Goal: Task Accomplishment & Management: Complete application form

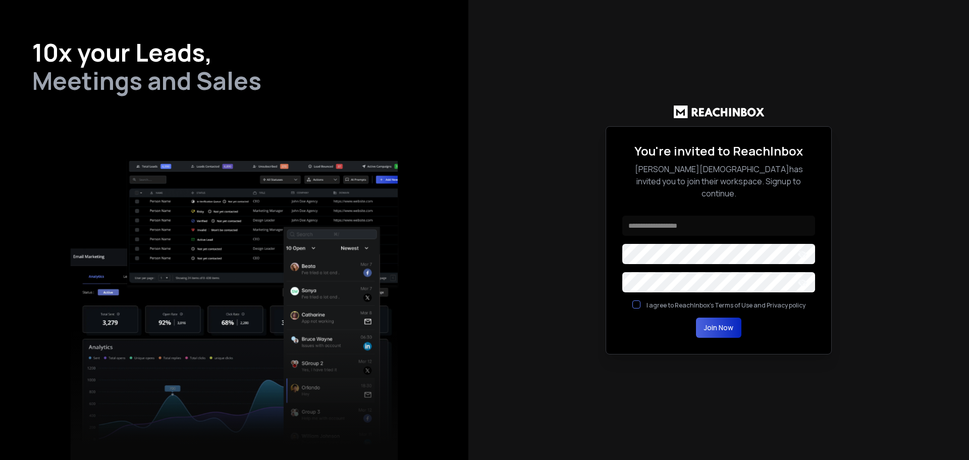
click at [518, 65] on button "Later" at bounding box center [516, 64] width 45 height 25
click at [615, 242] on div "**********" at bounding box center [718, 240] width 226 height 228
click at [803, 250] on icon at bounding box center [802, 254] width 9 height 9
click at [596, 245] on div "**********" at bounding box center [718, 230] width 500 height 460
click at [594, 243] on div "**********" at bounding box center [718, 230] width 500 height 460
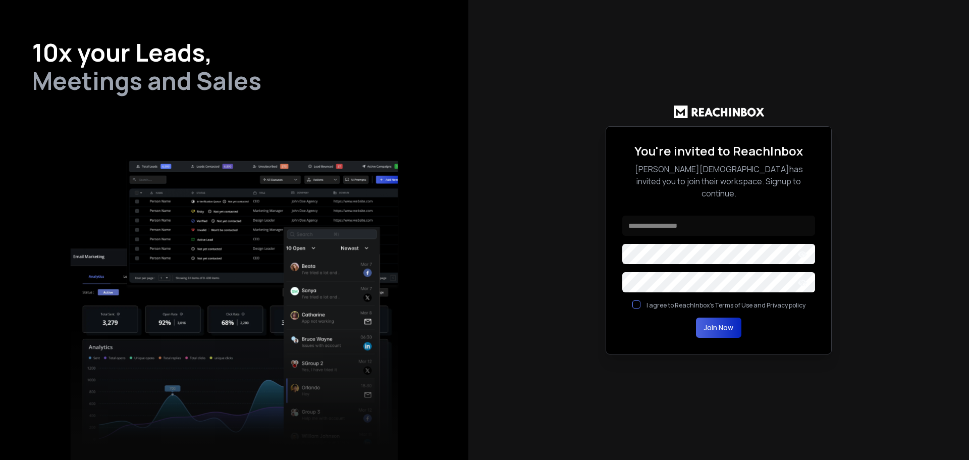
click at [635, 300] on button "I agree to ReachInbox's Terms of Use and Privacy policy" at bounding box center [636, 304] width 8 height 8
click at [720, 323] on button "Join Now" at bounding box center [718, 327] width 45 height 20
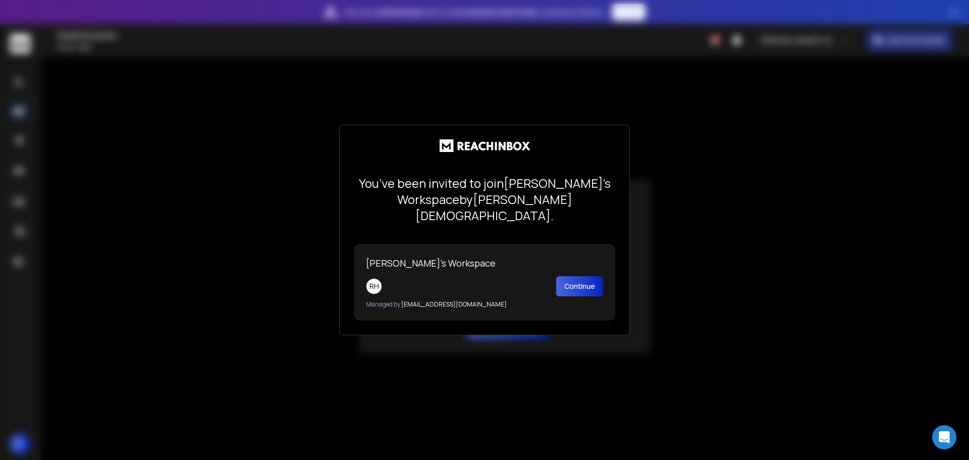
click at [568, 280] on button "Continue" at bounding box center [579, 286] width 47 height 20
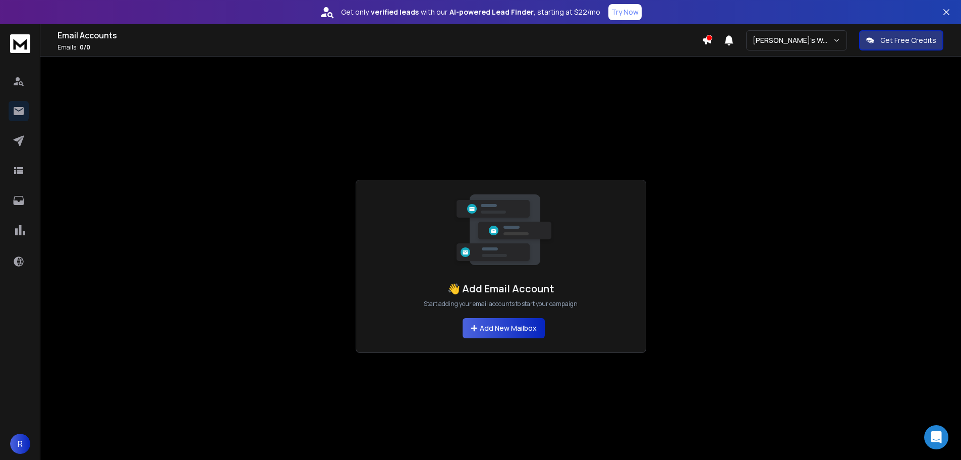
click at [239, 167] on div "👋 Add Email Account Start adding your email accounts to start your campaign Add…" at bounding box center [500, 266] width 888 height 399
click at [18, 80] on circle at bounding box center [18, 79] width 4 height 4
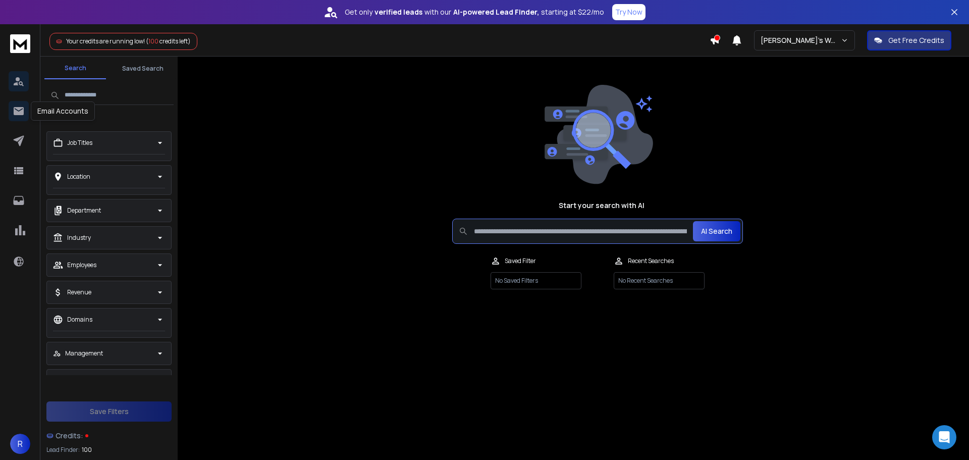
click at [19, 109] on icon at bounding box center [19, 111] width 10 height 8
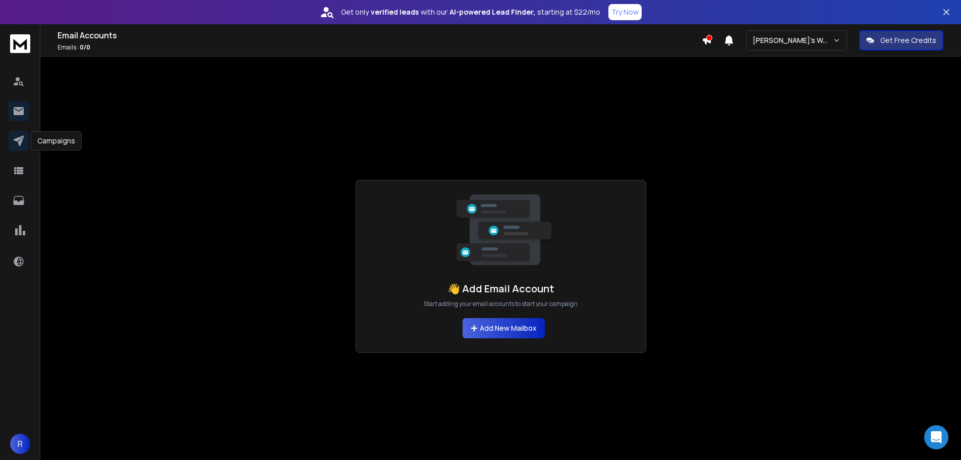
click at [20, 145] on icon at bounding box center [18, 140] width 11 height 11
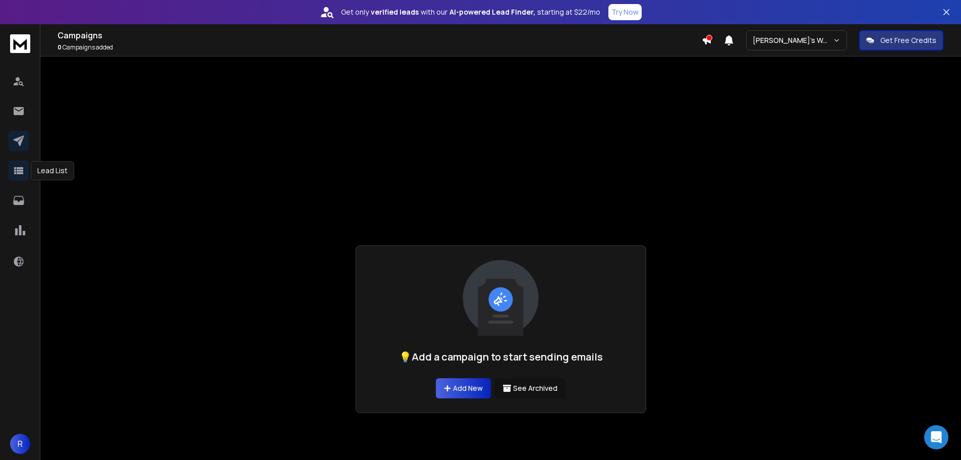
click at [15, 175] on icon at bounding box center [19, 170] width 12 height 12
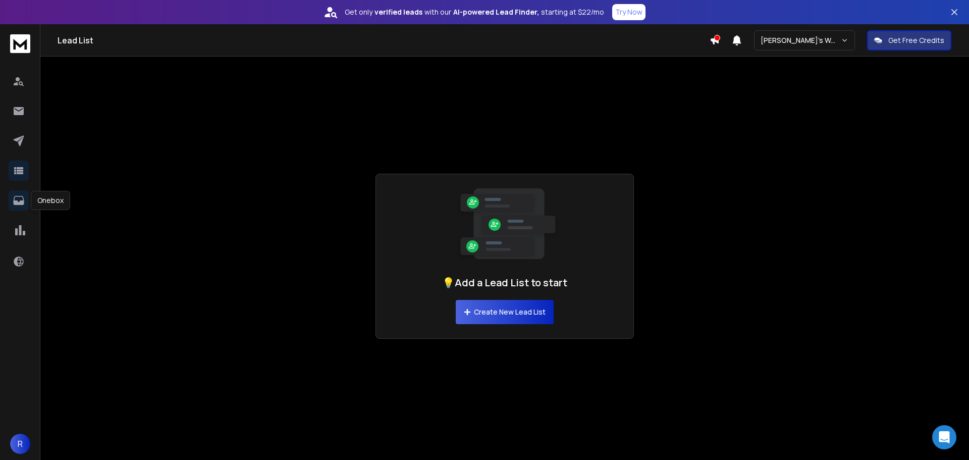
click at [18, 195] on icon at bounding box center [19, 200] width 12 height 12
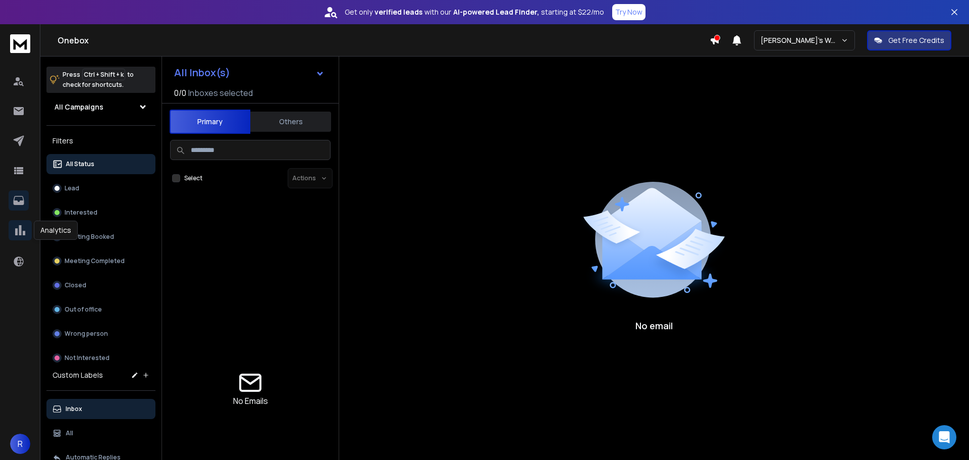
click at [21, 228] on icon at bounding box center [20, 230] width 10 height 10
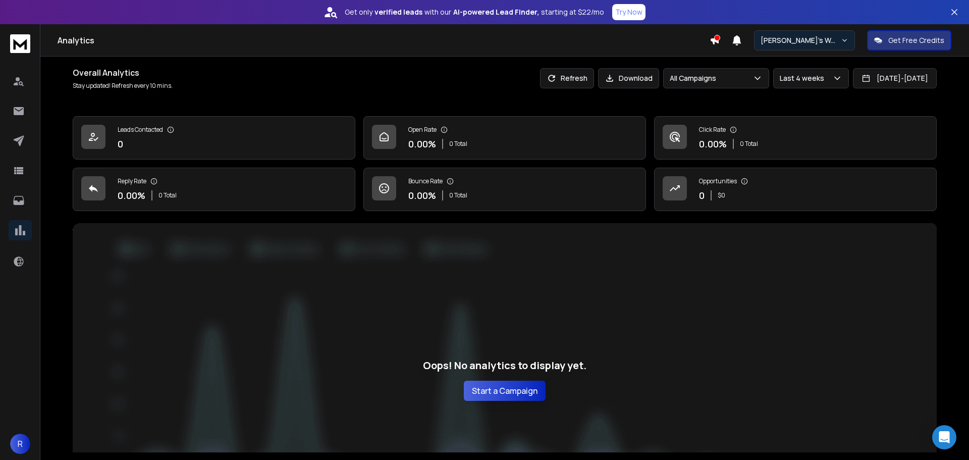
click at [824, 40] on p "Kamrul's Workspace" at bounding box center [800, 40] width 80 height 10
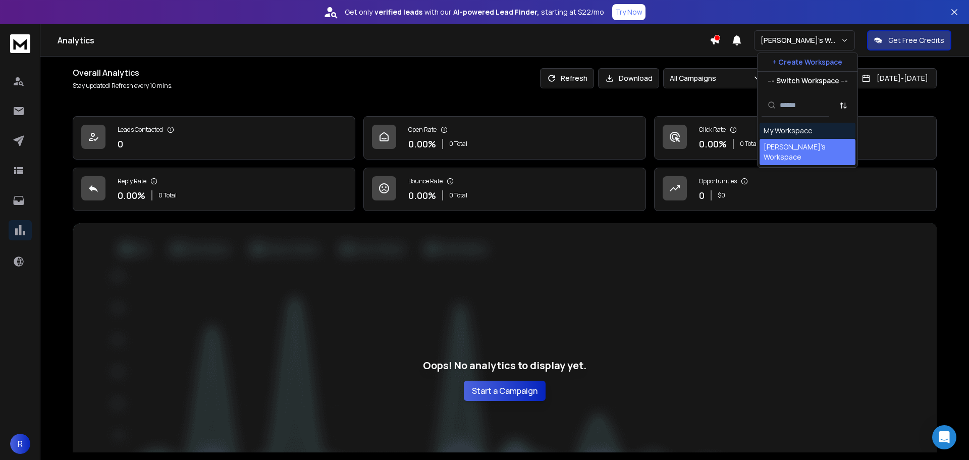
click at [256, 92] on div "Overall Analytics Stay updated! Refresh every 10 mins. Refresh Download All Cam…" at bounding box center [505, 81] width 864 height 29
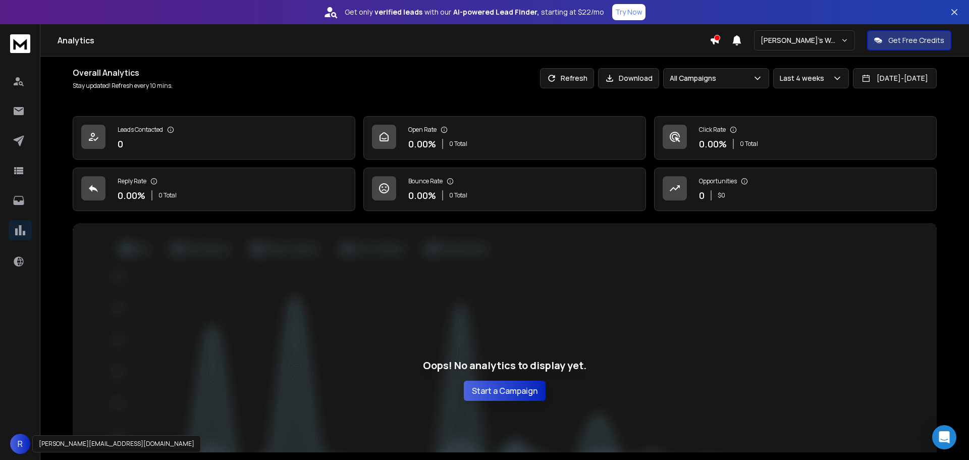
click at [13, 440] on span "R" at bounding box center [20, 443] width 20 height 20
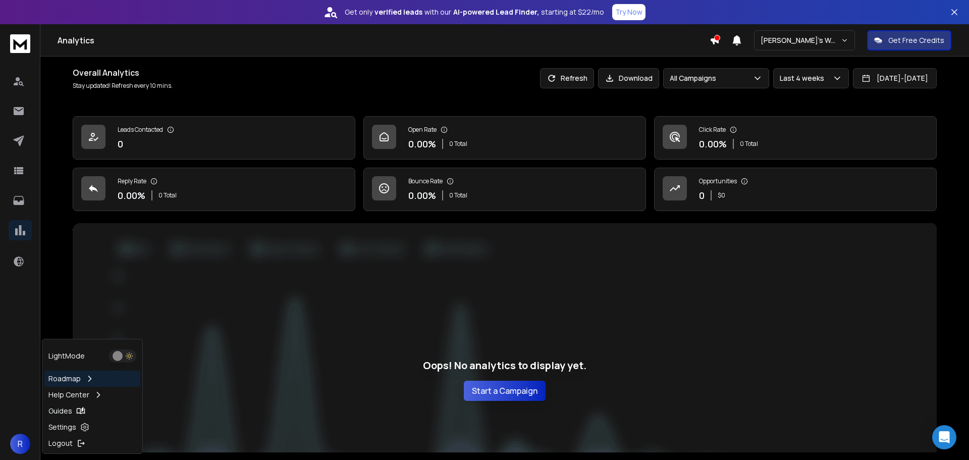
click at [7, 318] on div "R" at bounding box center [20, 243] width 40 height 439
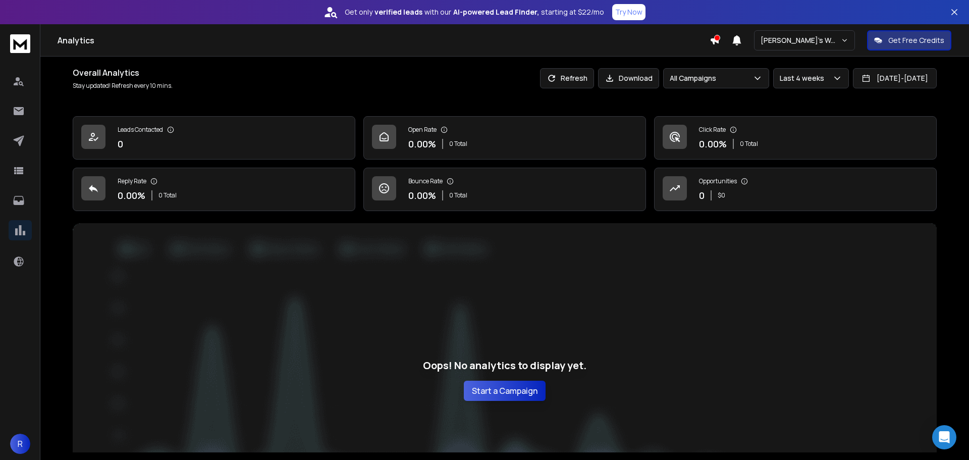
click at [624, 12] on p "Try Now" at bounding box center [628, 12] width 27 height 10
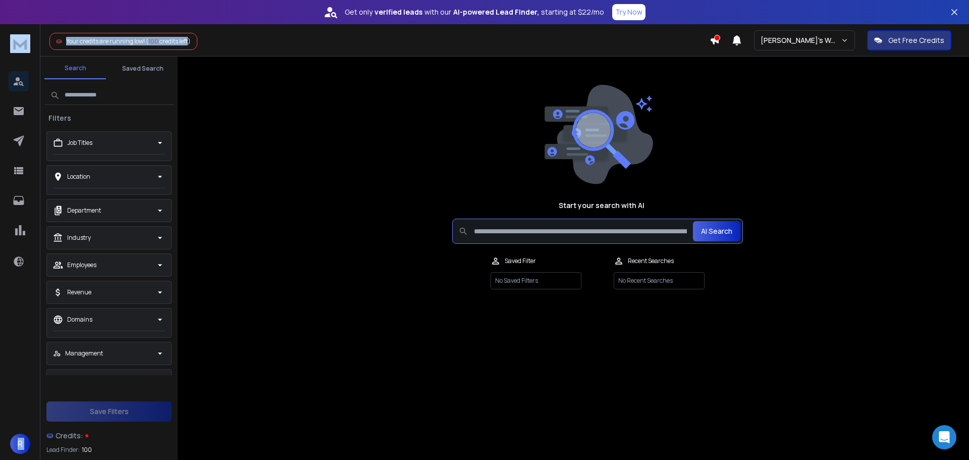
drag, startPoint x: 190, startPoint y: 41, endPoint x: 32, endPoint y: 36, distance: 158.5
click at [32, 36] on div "R Your credits are running low! ( 100 credits left) Kamrul's Workspace Get Free…" at bounding box center [484, 50] width 969 height 52
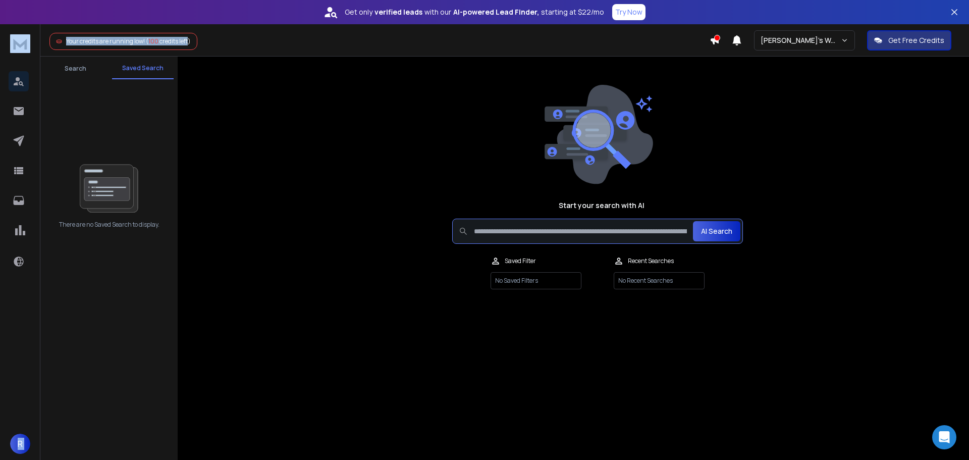
click at [131, 70] on button "Saved Search" at bounding box center [143, 68] width 62 height 21
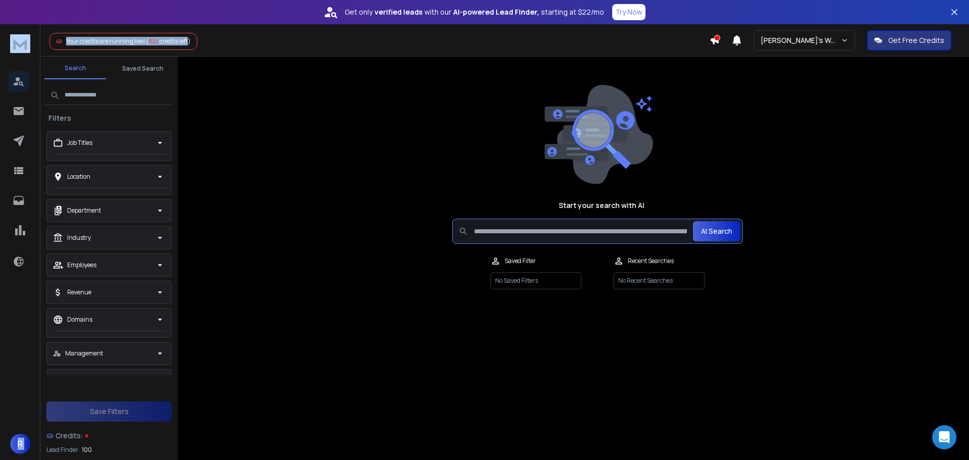
click at [85, 64] on button "Search" at bounding box center [75, 68] width 62 height 21
click at [21, 107] on icon at bounding box center [19, 111] width 10 height 8
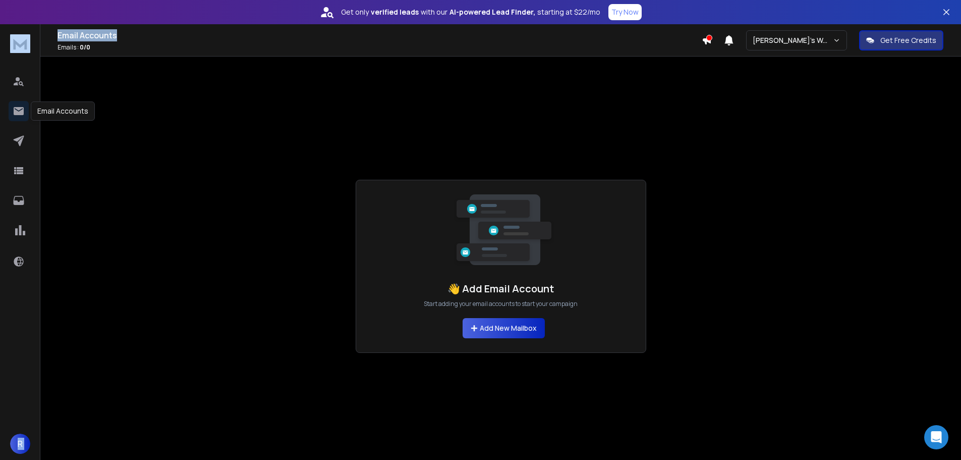
click at [495, 331] on button "Add New Mailbox" at bounding box center [504, 328] width 82 height 20
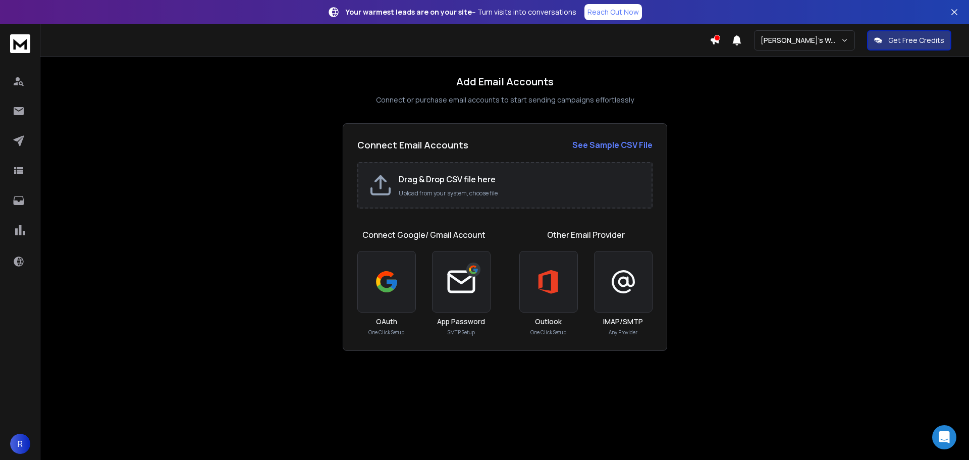
click at [743, 170] on div "Add Email Accounts Connect or purchase email accounts to start sending campaign…" at bounding box center [504, 223] width 928 height 296
click at [13, 111] on icon at bounding box center [19, 111] width 12 height 12
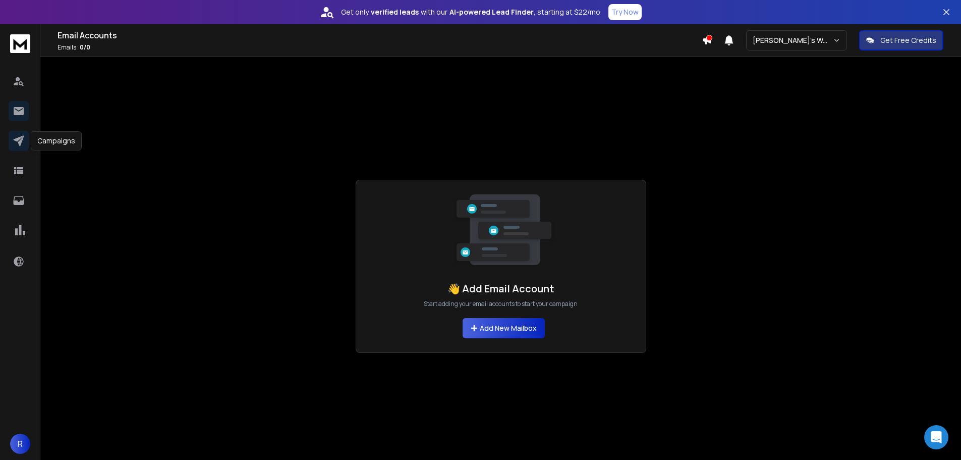
click at [22, 143] on icon at bounding box center [19, 141] width 12 height 12
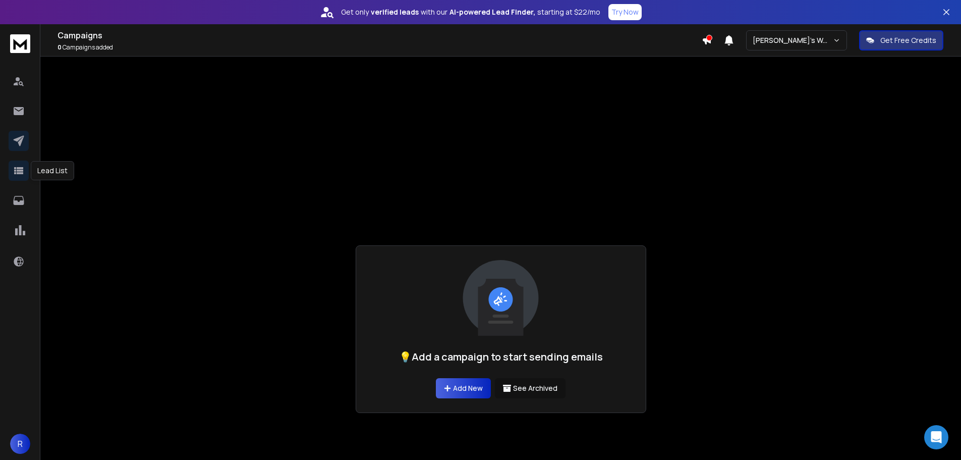
click at [22, 172] on icon at bounding box center [19, 170] width 12 height 12
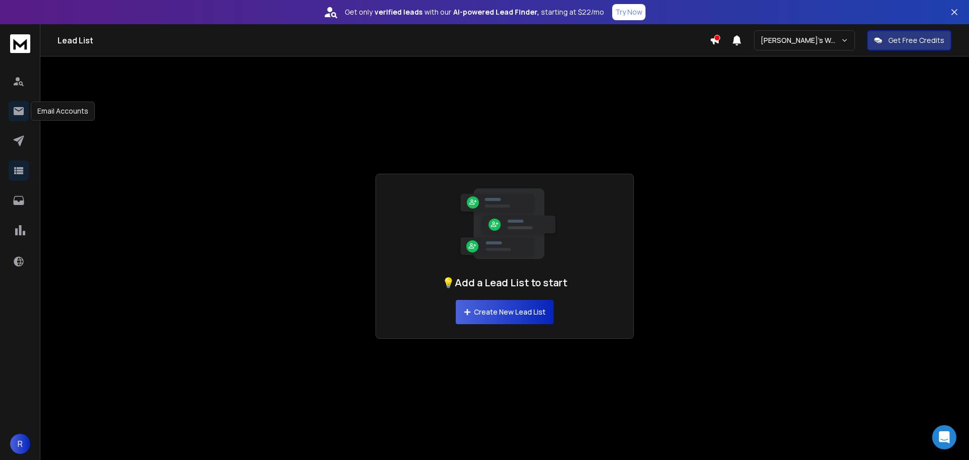
click at [18, 111] on icon at bounding box center [19, 111] width 12 height 12
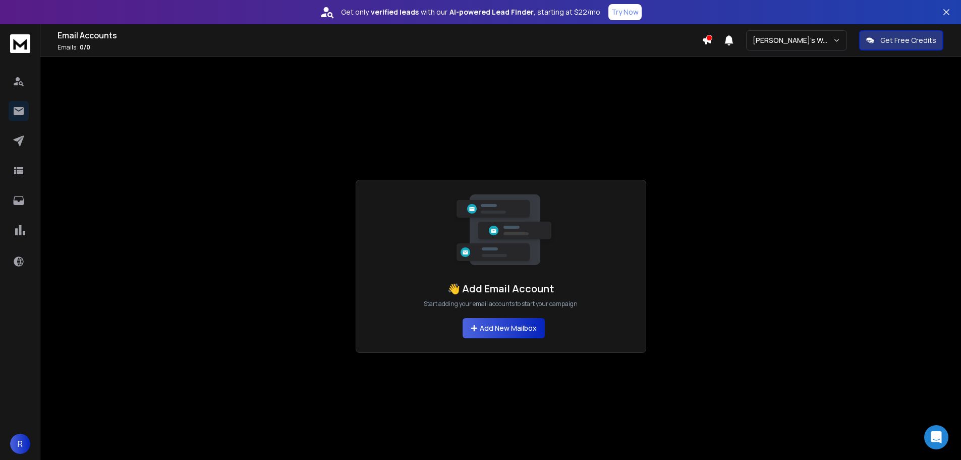
click at [504, 327] on button "Add New Mailbox" at bounding box center [504, 328] width 82 height 20
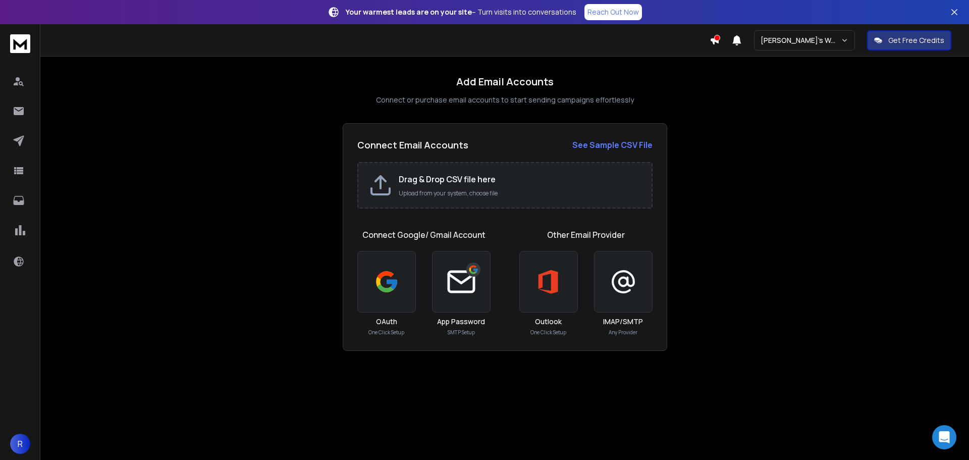
click at [396, 287] on icon at bounding box center [386, 281] width 25 height 30
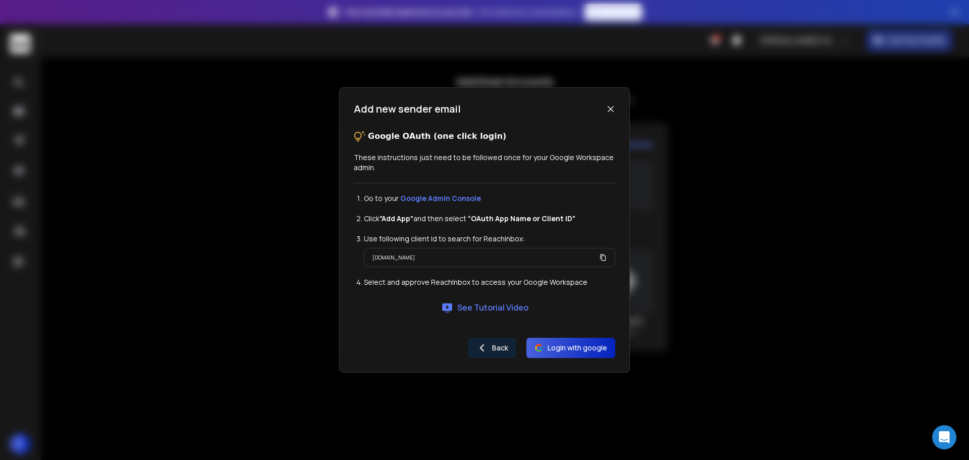
click at [482, 349] on icon at bounding box center [482, 348] width 12 height 12
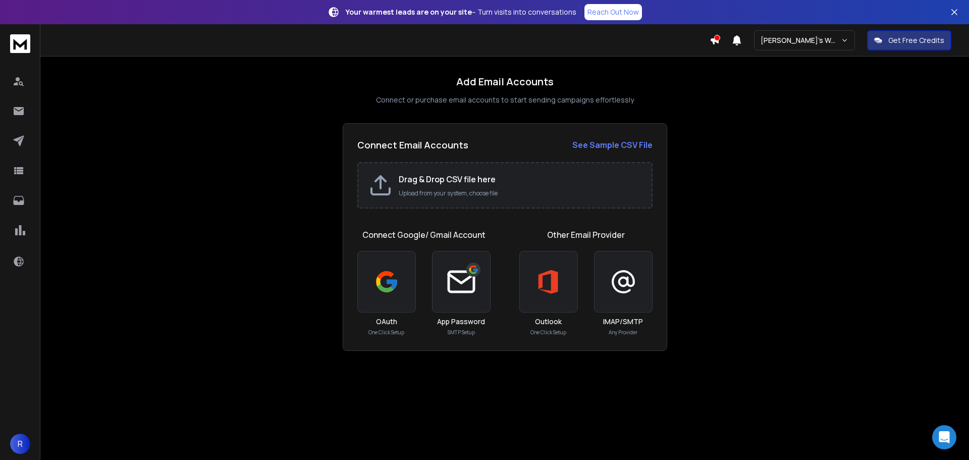
click at [461, 291] on icon at bounding box center [460, 281] width 25 height 20
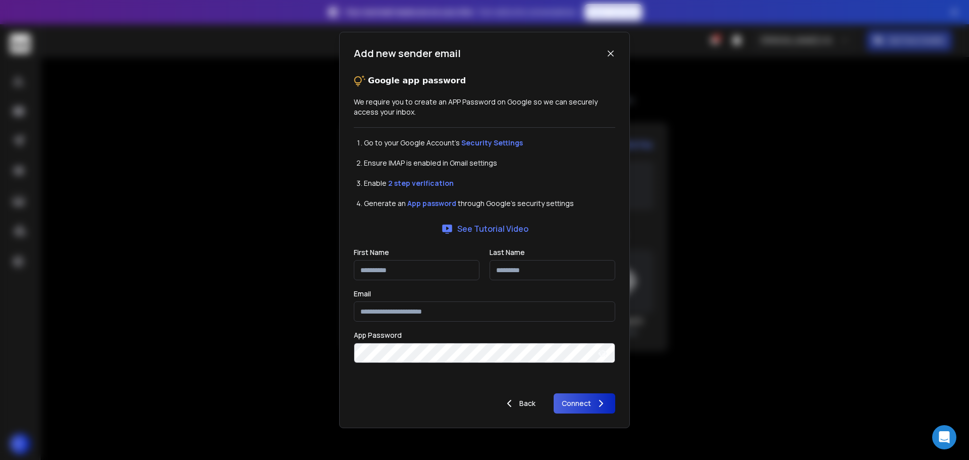
click at [611, 56] on icon at bounding box center [610, 53] width 9 height 9
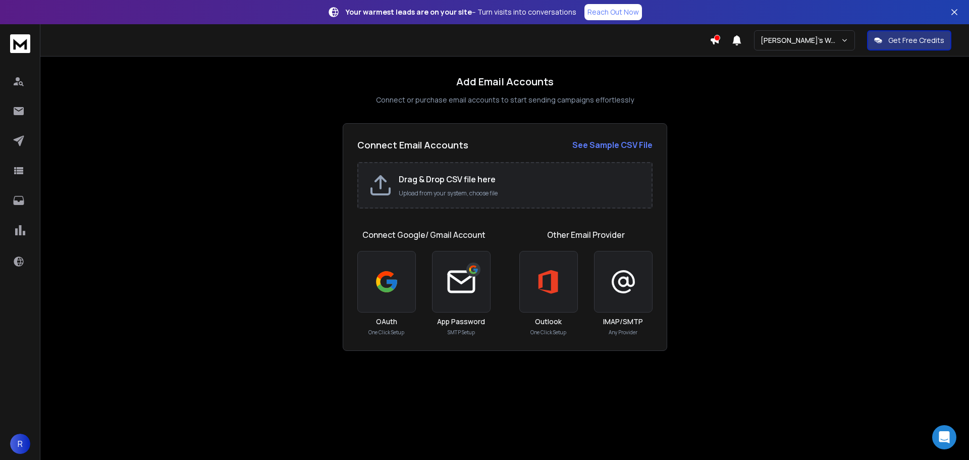
click at [610, 149] on strong "See Sample CSV File" at bounding box center [612, 144] width 80 height 11
